Goal: Task Accomplishment & Management: Manage account settings

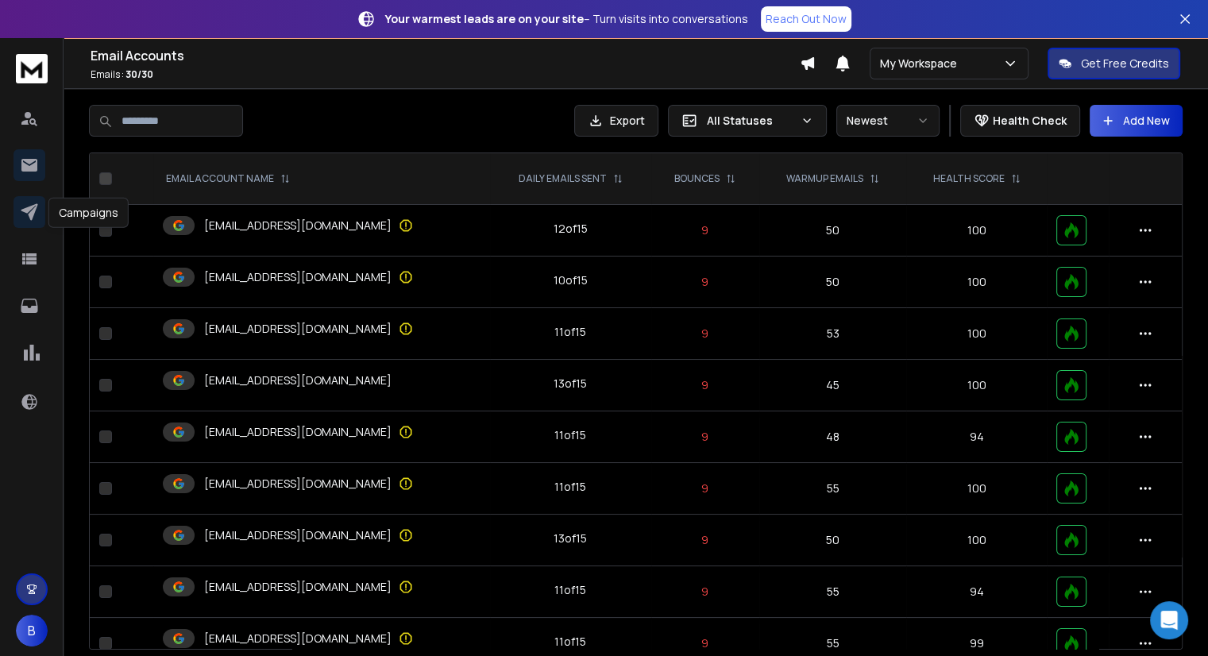
click at [37, 212] on icon at bounding box center [29, 211] width 19 height 19
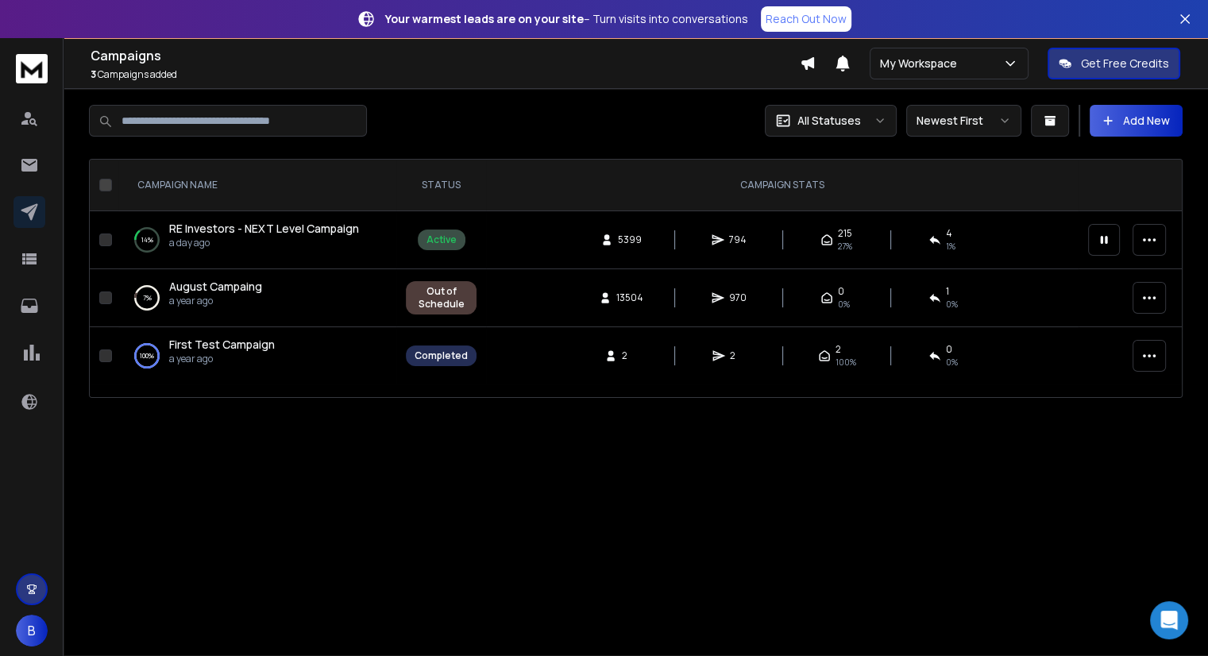
click at [305, 225] on span "RE Investors - NEXT Level Campaign" at bounding box center [264, 228] width 190 height 15
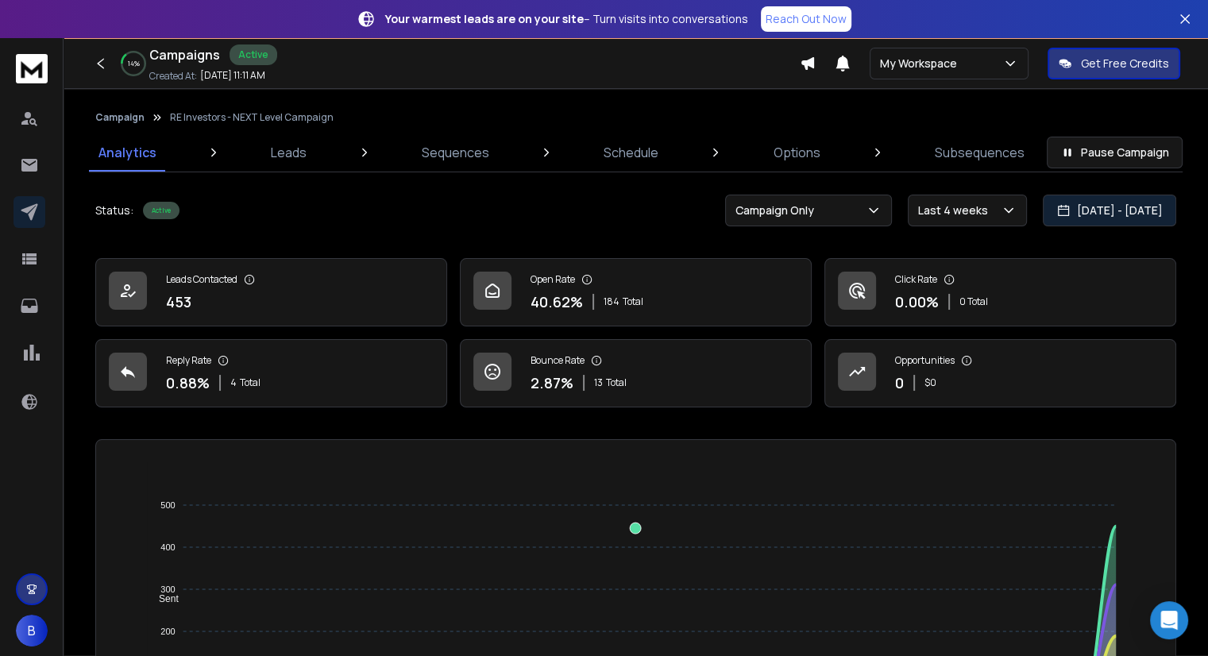
click at [1076, 218] on button "[DATE] - [DATE]" at bounding box center [1108, 211] width 133 height 32
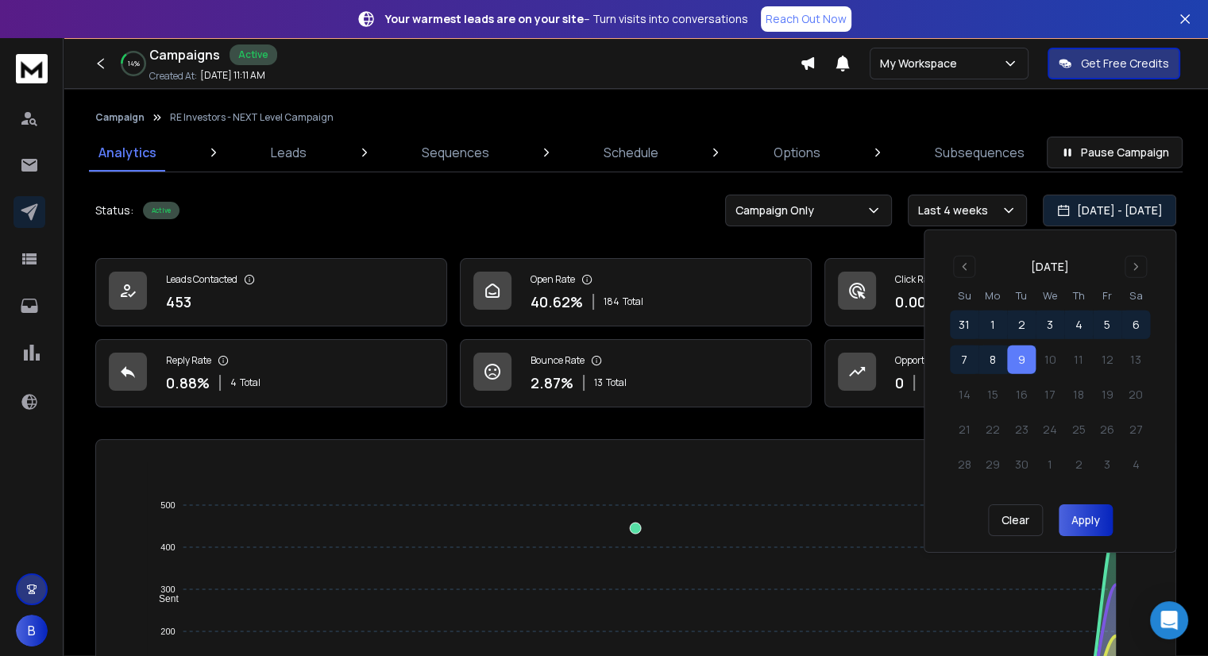
click at [1076, 218] on button "[DATE] - [DATE]" at bounding box center [1108, 211] width 133 height 32
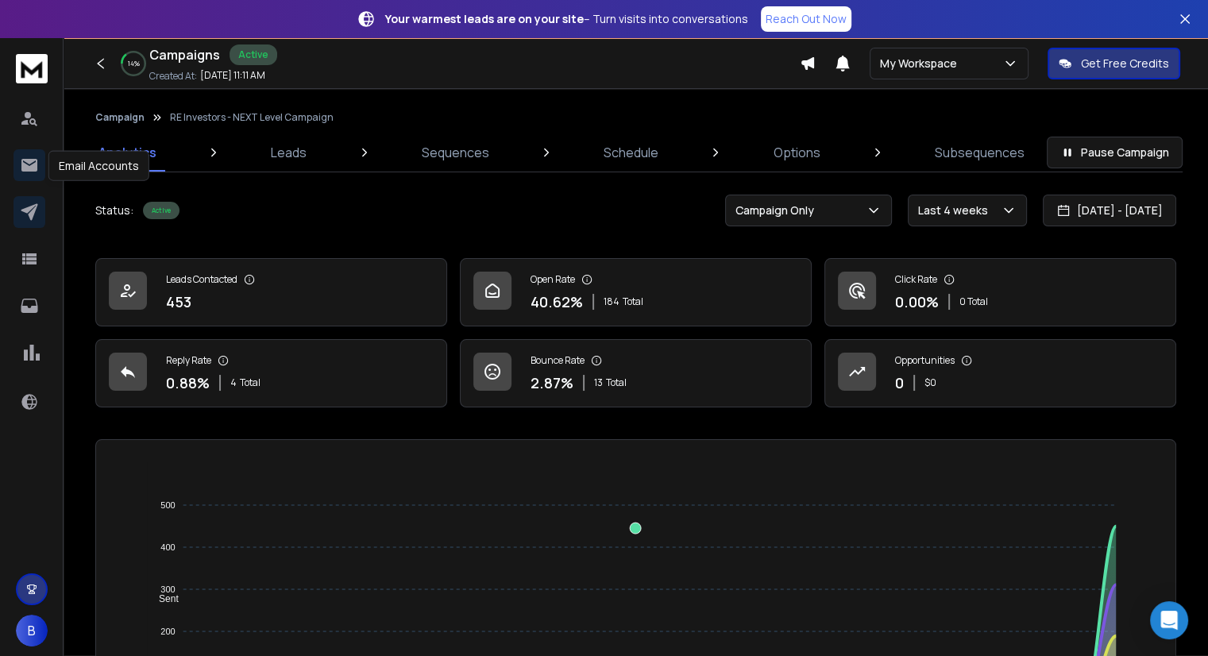
click at [26, 158] on icon at bounding box center [29, 165] width 19 height 19
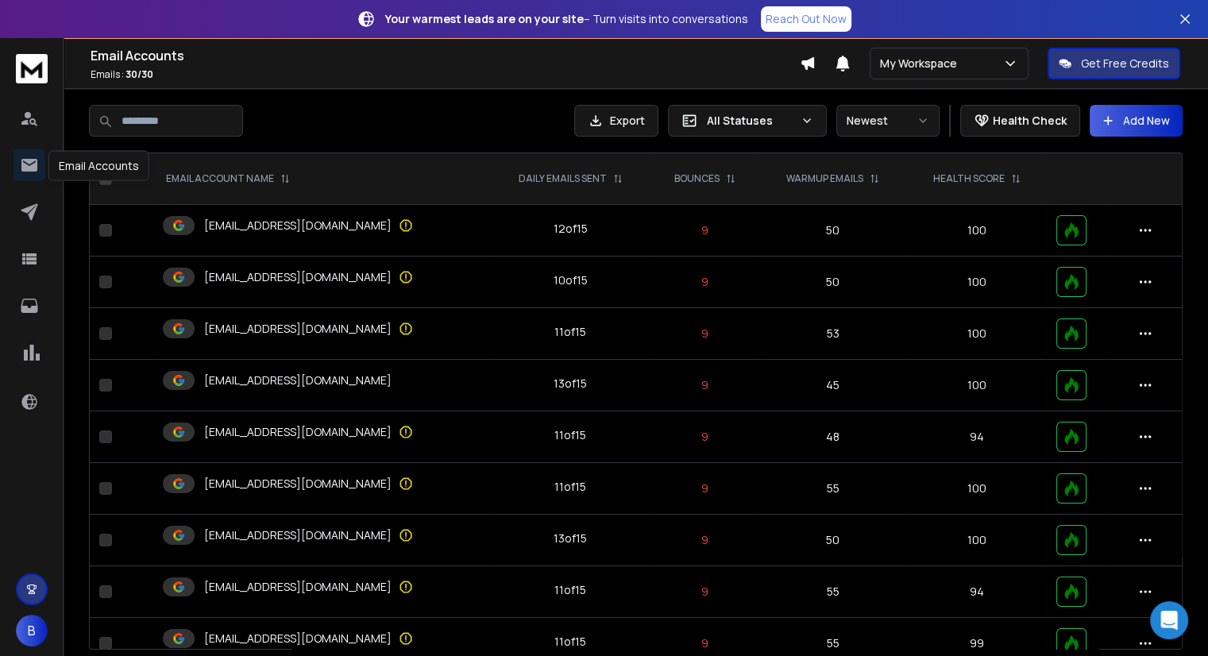
click at [27, 164] on icon at bounding box center [29, 165] width 19 height 19
click at [30, 210] on icon at bounding box center [29, 211] width 19 height 19
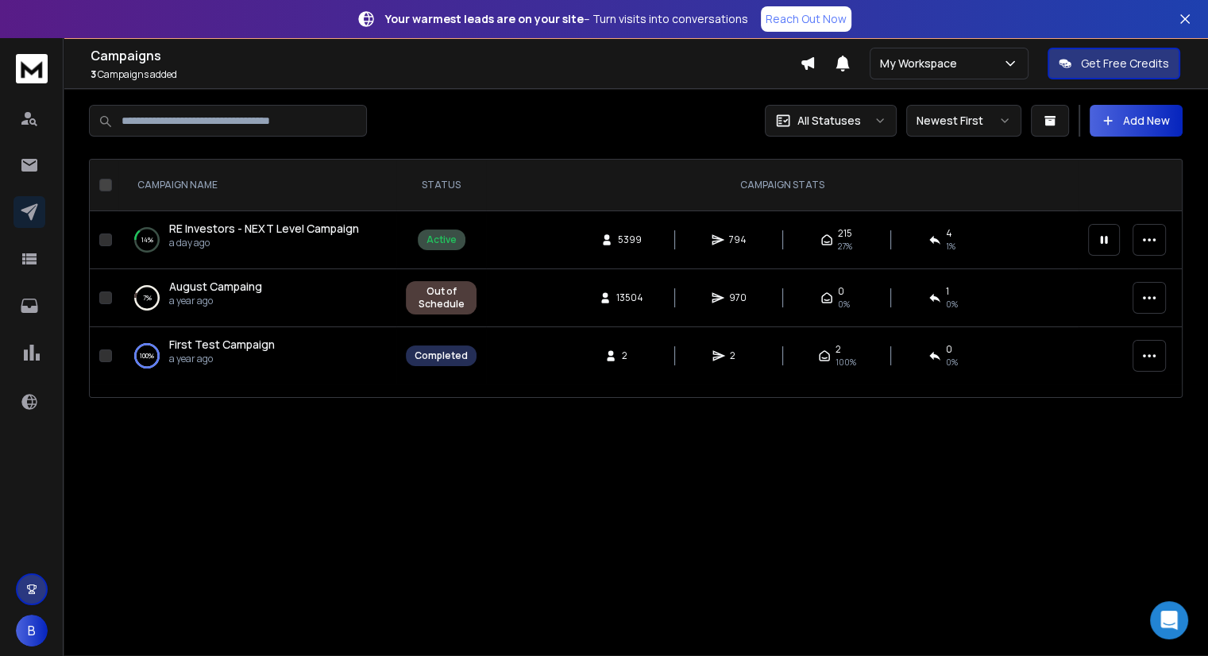
click at [198, 245] on p "a day ago" at bounding box center [264, 243] width 190 height 13
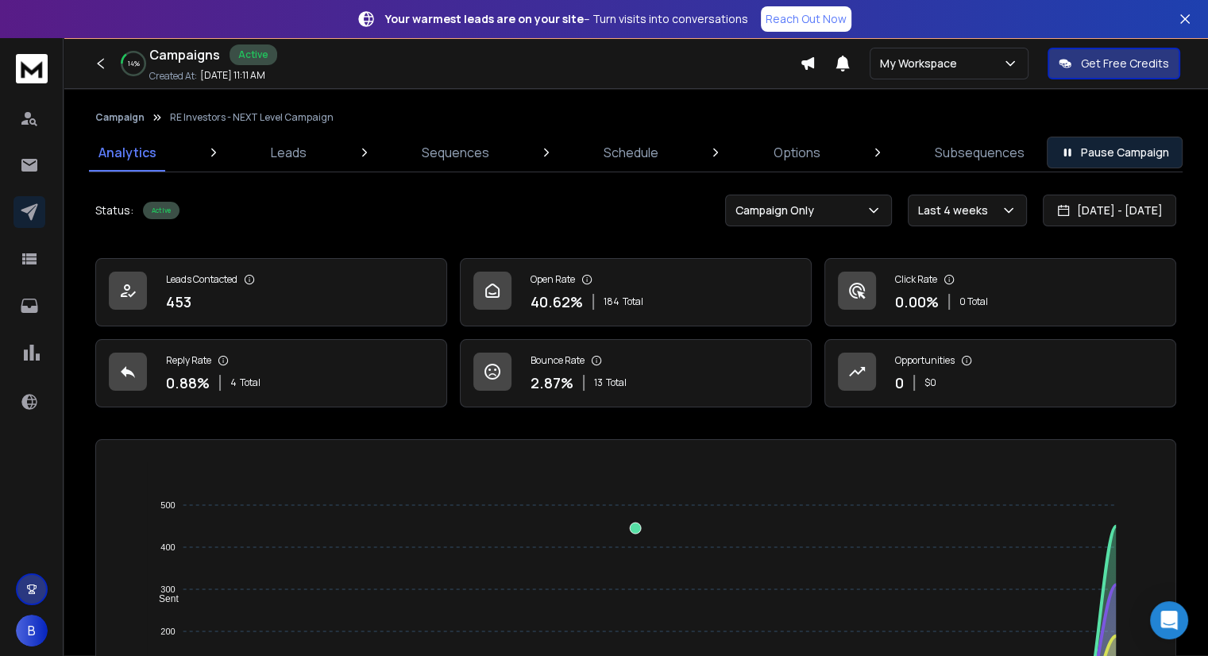
click at [1100, 151] on button "Pause Campaign" at bounding box center [1114, 153] width 136 height 32
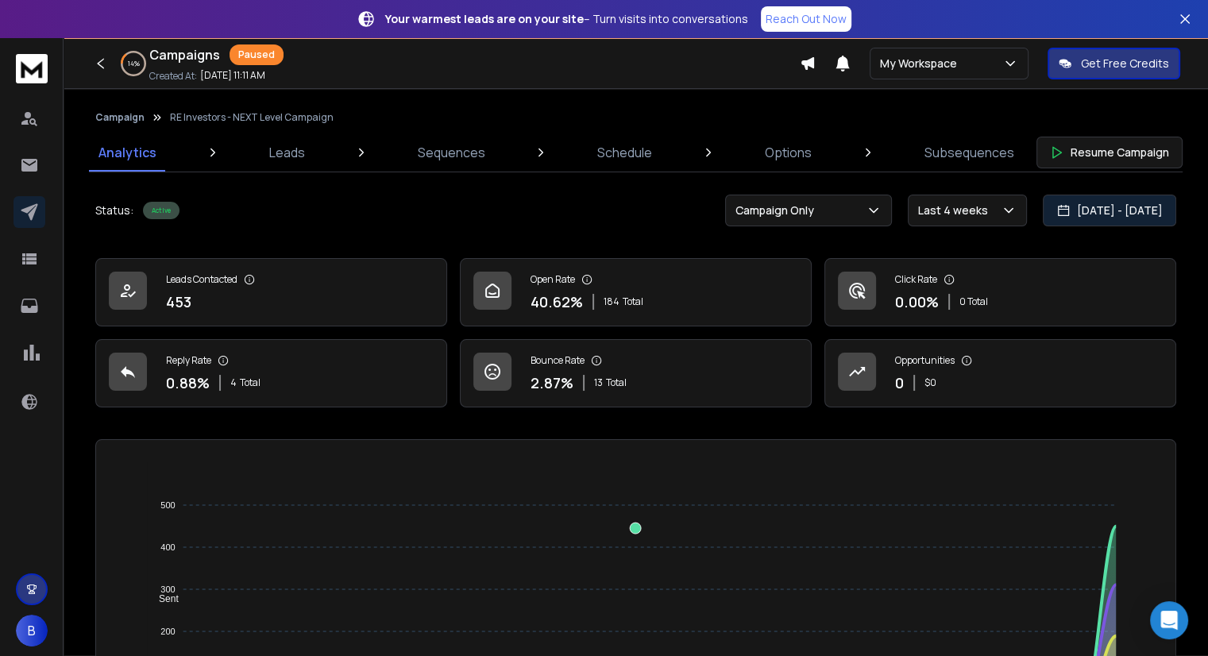
click at [1056, 210] on button "[DATE] - [DATE]" at bounding box center [1108, 211] width 133 height 32
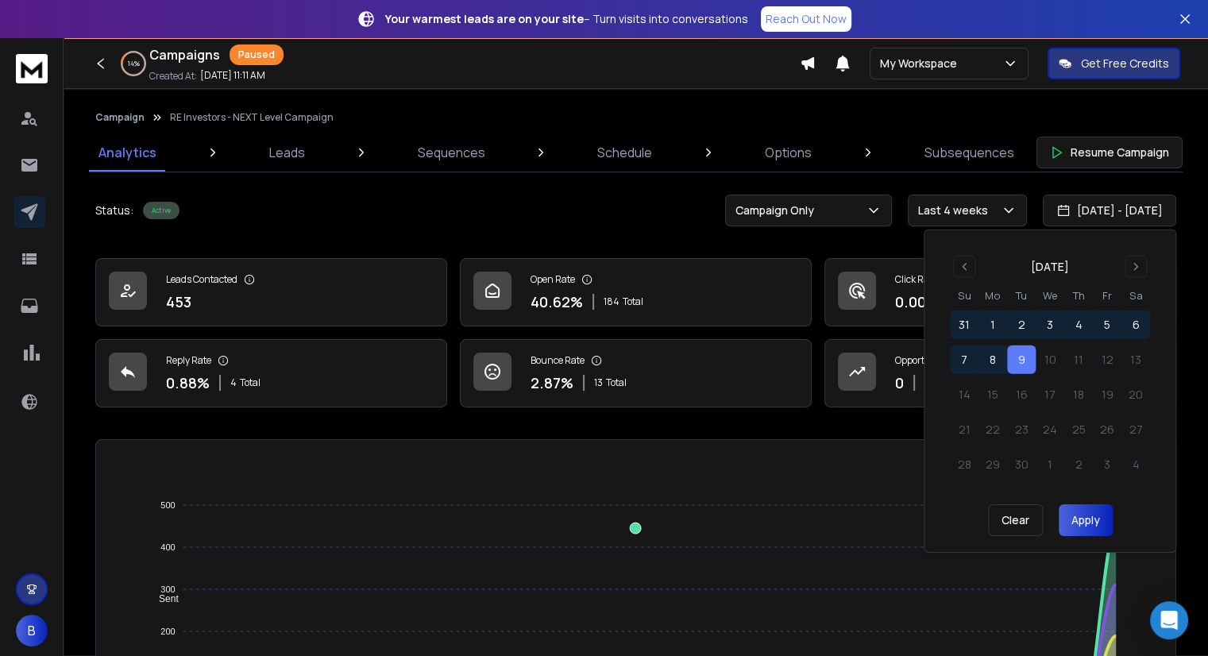
click at [1092, 521] on button "Apply" at bounding box center [1085, 520] width 54 height 32
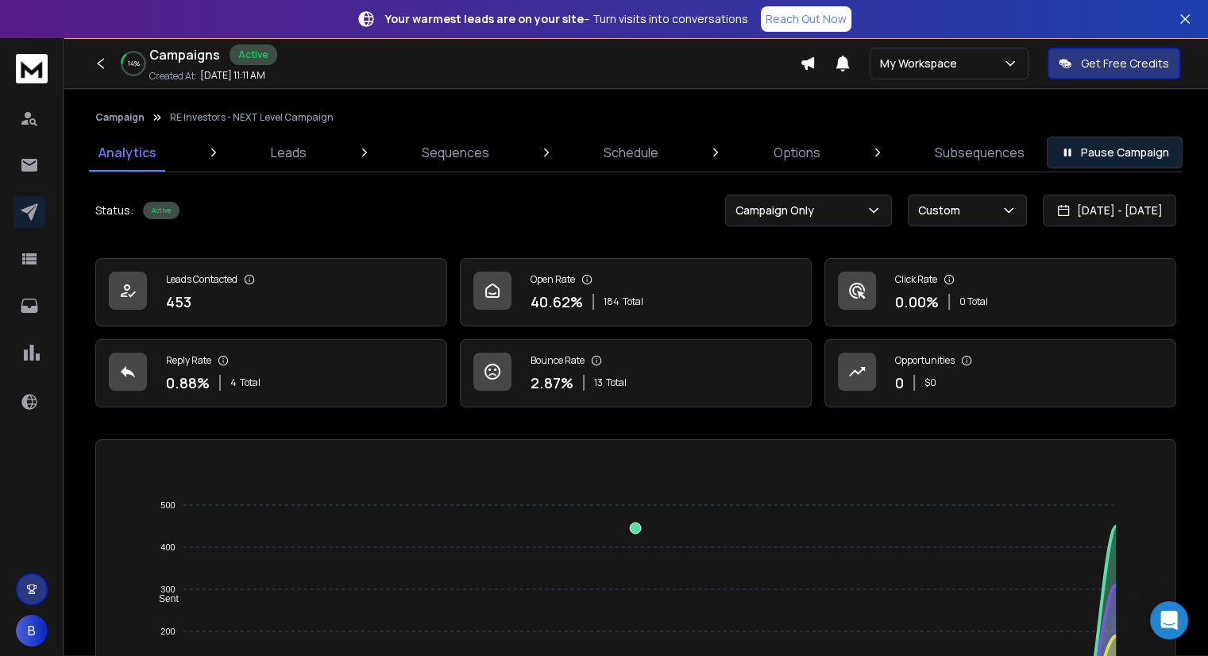
click at [1065, 154] on icon at bounding box center [1067, 152] width 7 height 8
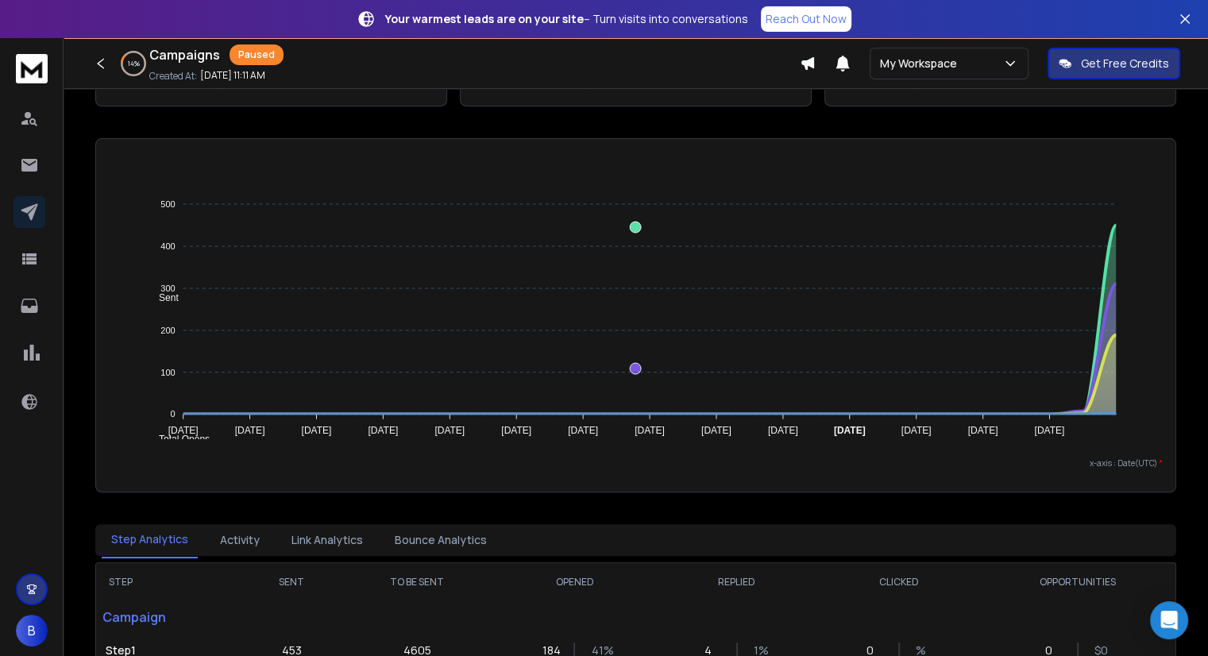
scroll to position [372, 0]
